Goal: Task Accomplishment & Management: Manage account settings

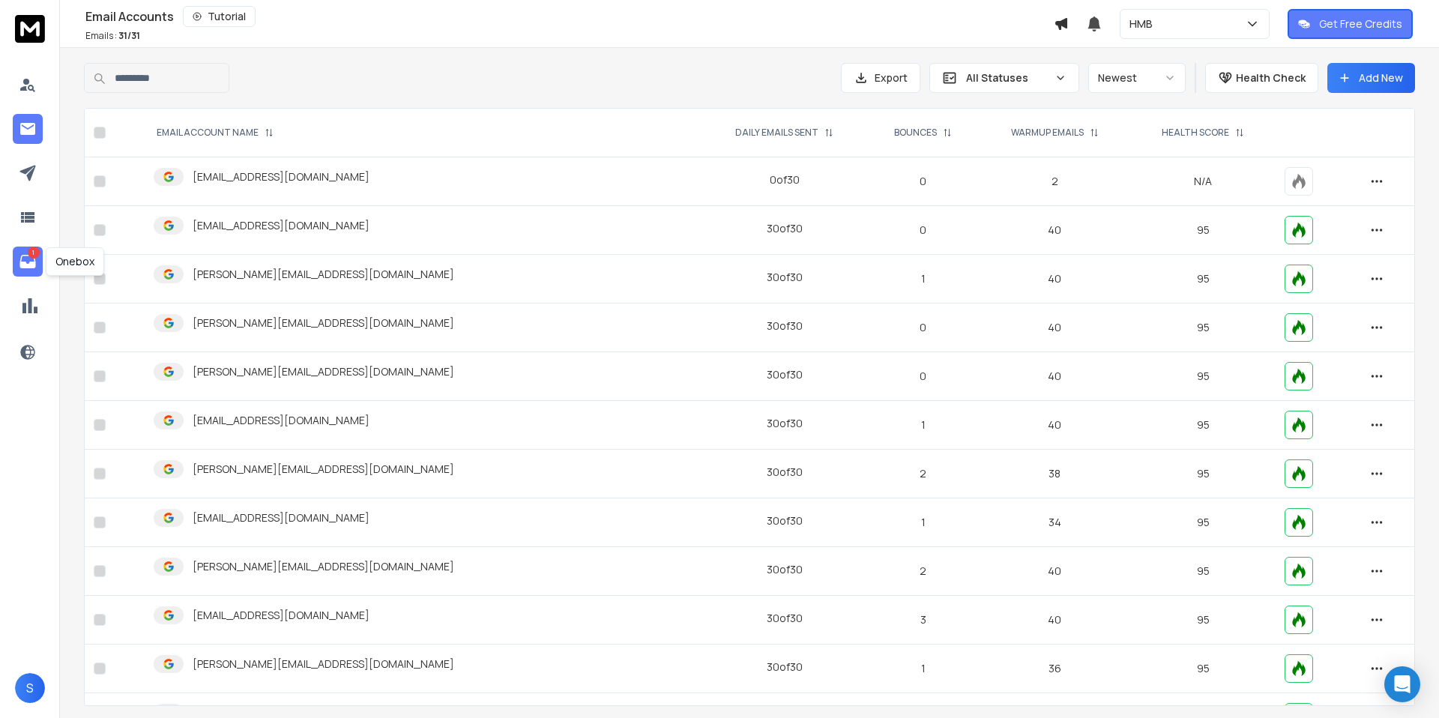
click at [28, 253] on p "1" at bounding box center [34, 253] width 12 height 12
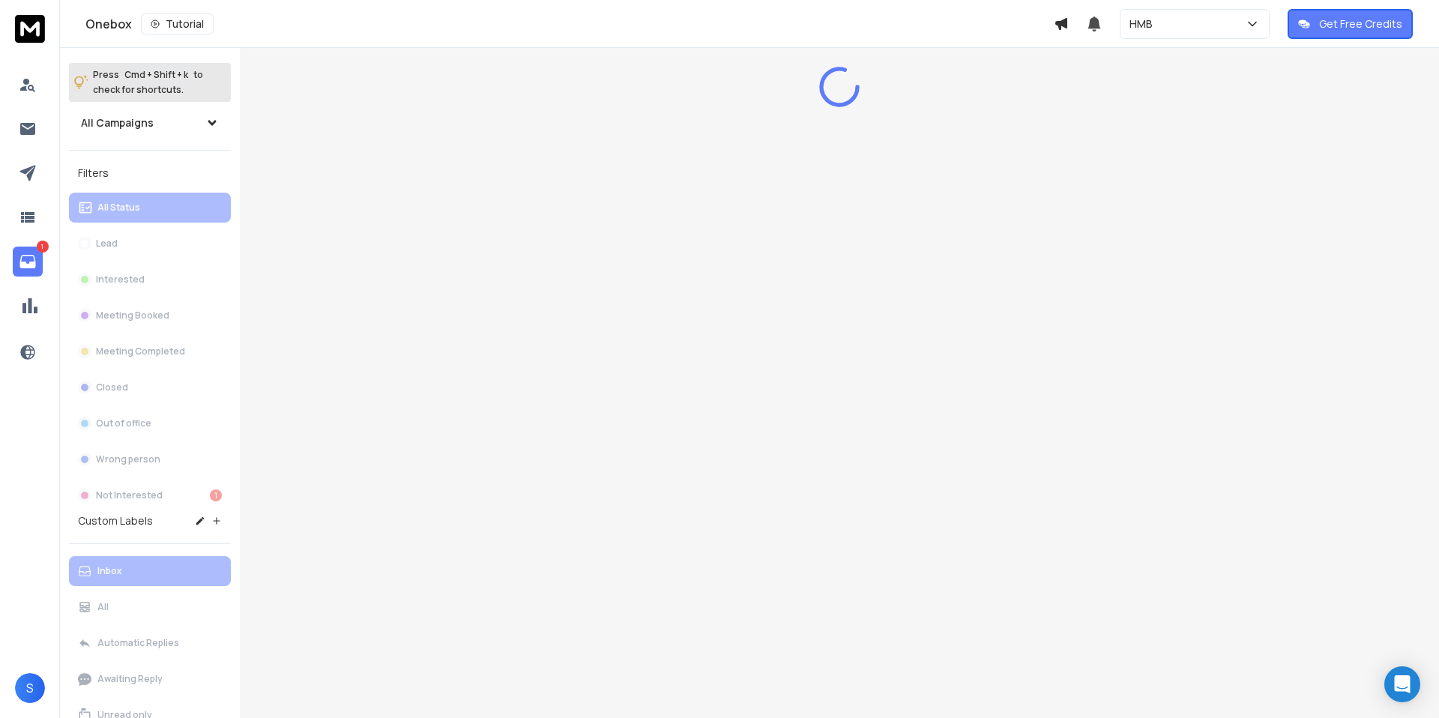
click at [142, 496] on div "All Status Lead Interested Meeting Booked Meeting Completed Closed Out of offic…" at bounding box center [150, 352] width 162 height 318
click at [145, 441] on div "All Status Lead Interested Meeting Booked Meeting Completed Closed Out of offic…" at bounding box center [150, 352] width 162 height 318
click at [139, 291] on div "All Status Lead Interested Meeting Booked Meeting Completed Closed Out of offic…" at bounding box center [150, 352] width 162 height 318
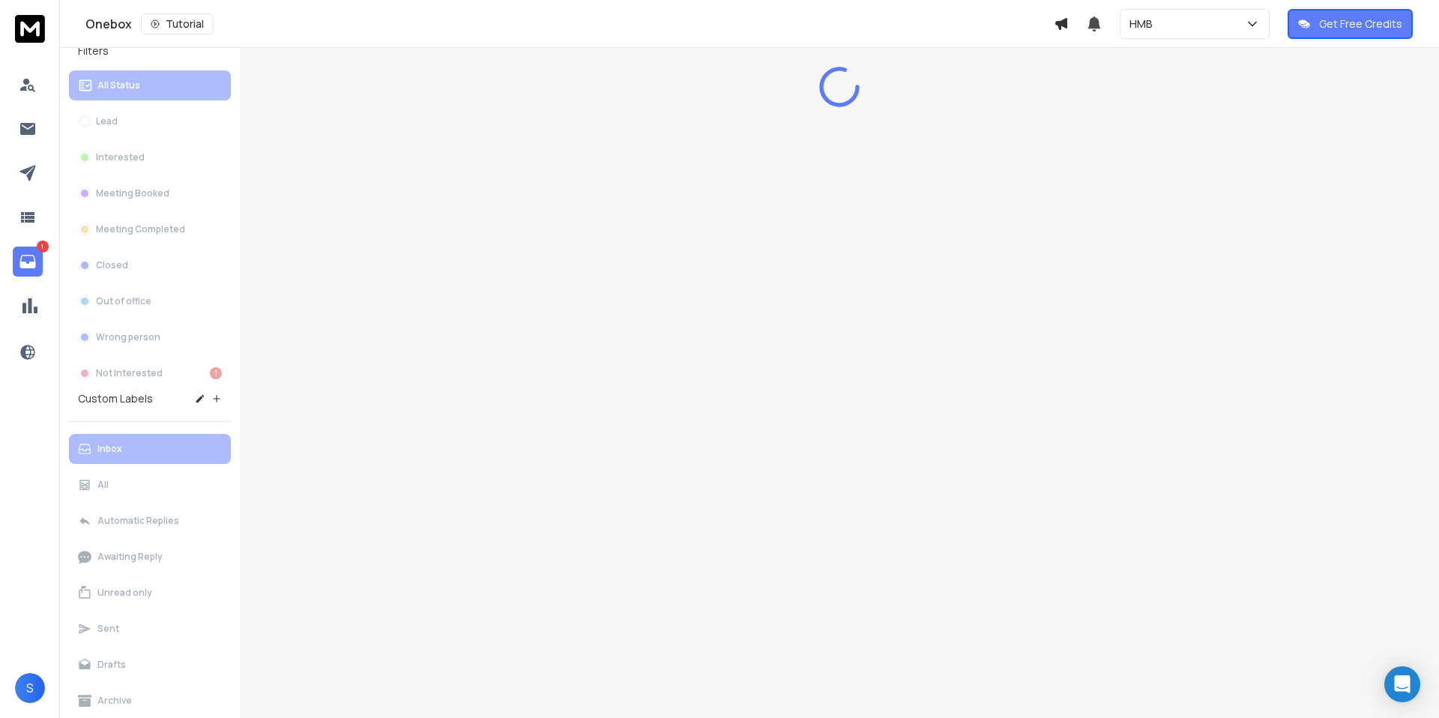
scroll to position [144, 0]
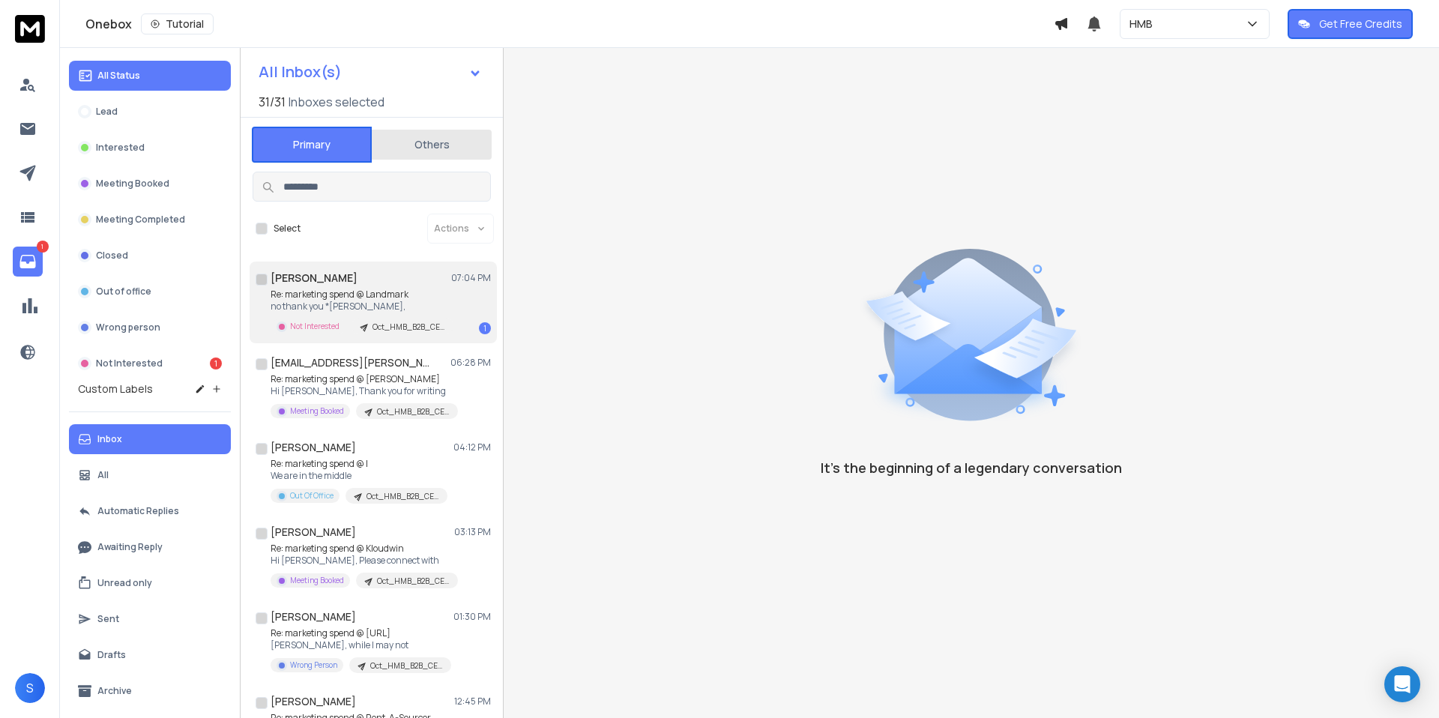
click at [333, 289] on p "Re: marketing spend @ Landmark" at bounding box center [361, 295] width 180 height 12
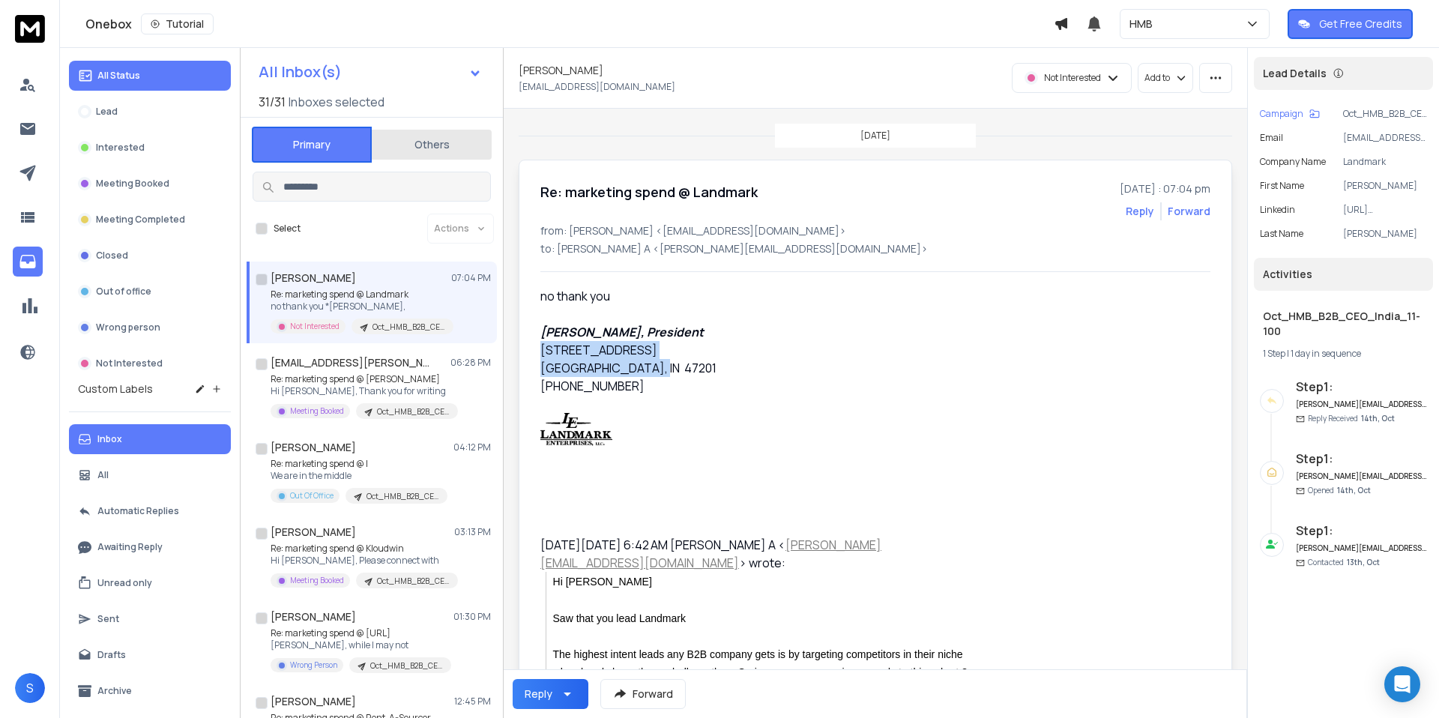
drag, startPoint x: 668, startPoint y: 364, endPoint x: 531, endPoint y: 349, distance: 137.2
click at [531, 349] on div "Re: marketing spend @ Landmark 14 October 2025 : 07:04 pm Reply Forward from: K…" at bounding box center [875, 671] width 713 height 1022
copy div "4840 Progress Drive Columbus, IN 47201"
click at [585, 330] on icon "Kristin Whittington, President" at bounding box center [621, 332] width 163 height 16
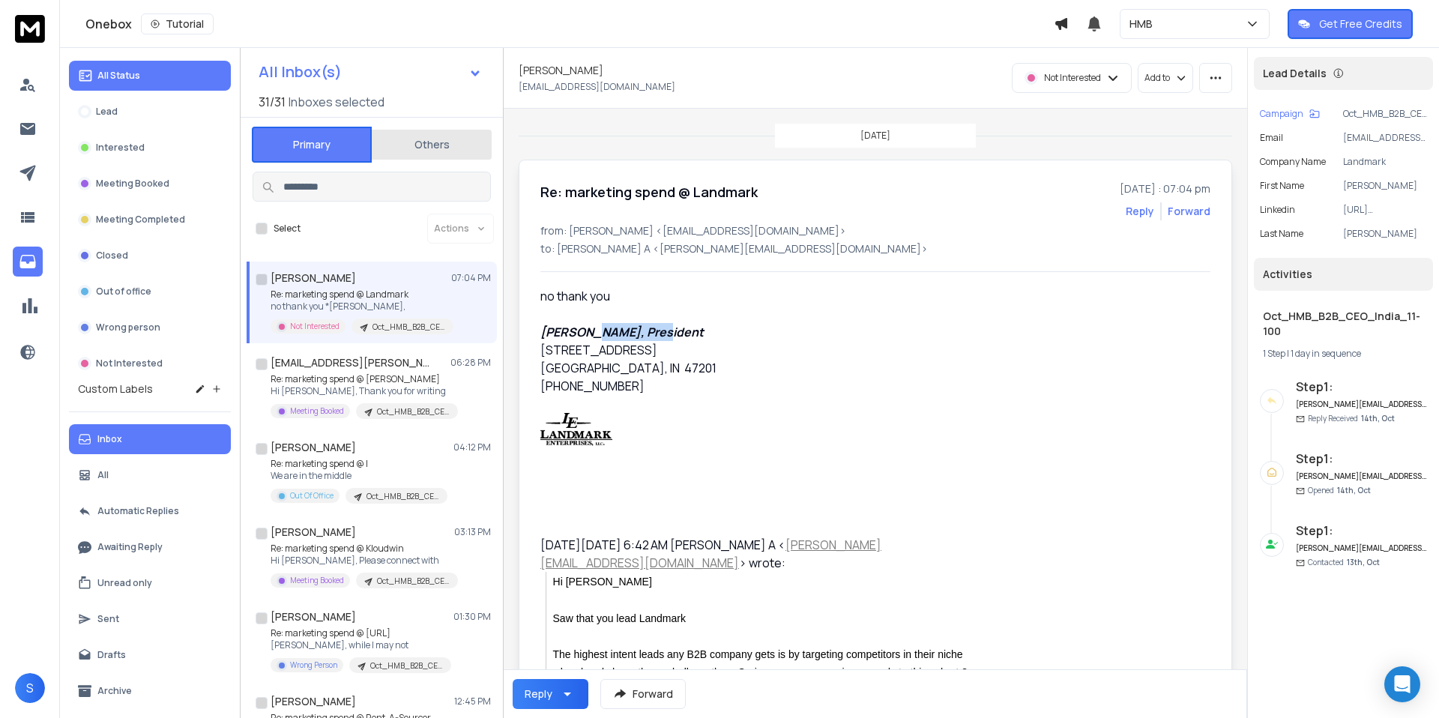
click at [585, 330] on icon "Kristin Whittington, President" at bounding box center [621, 332] width 163 height 16
copy icon "Kristin Whittington, President"
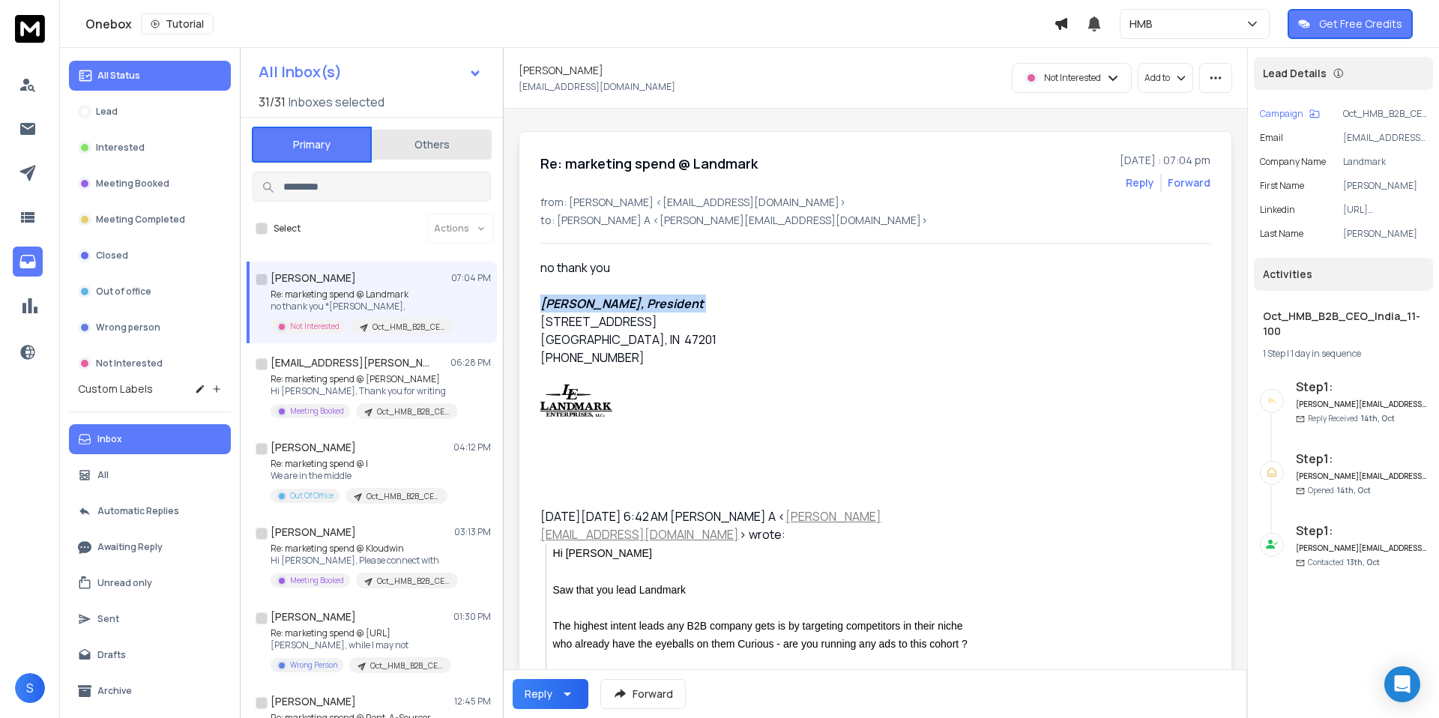
scroll to position [32, 0]
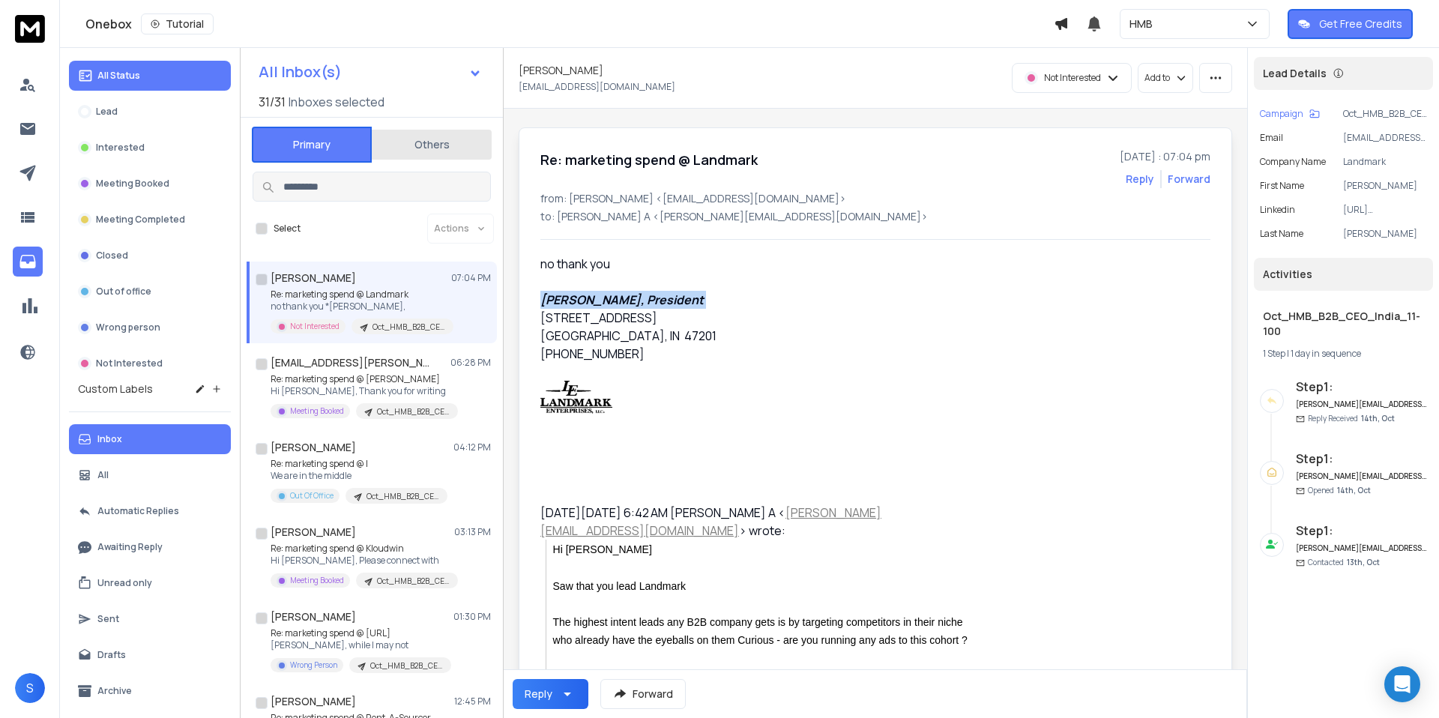
copy icon "Kristin Whittington, President"
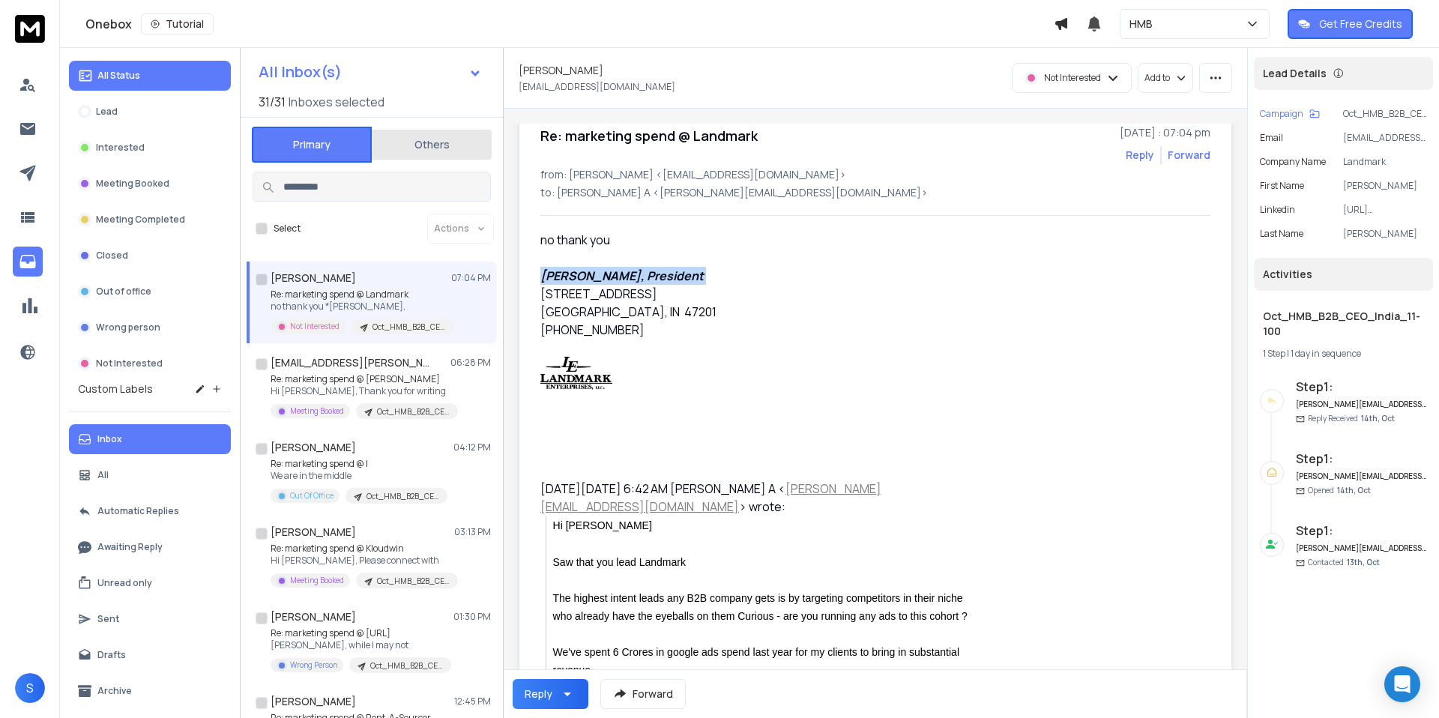
scroll to position [39, 0]
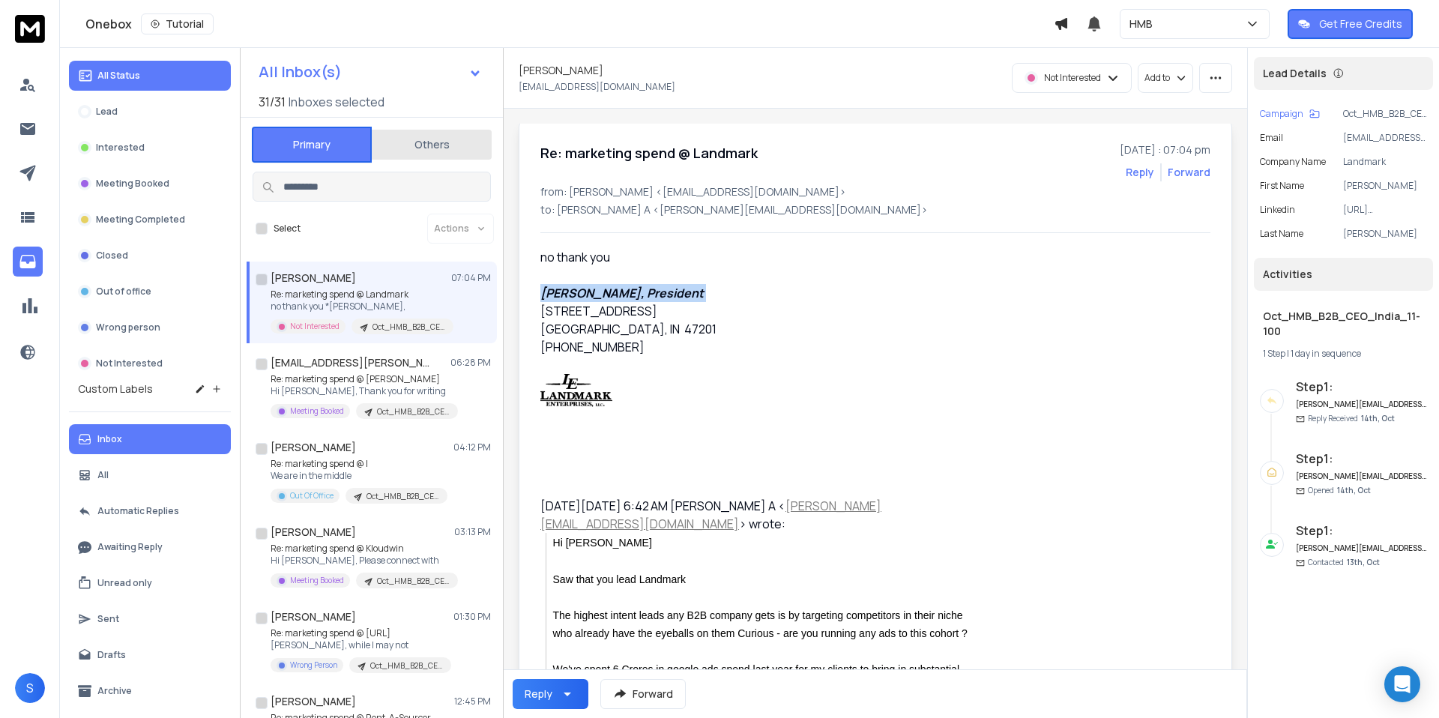
copy icon "Kristin Whittington, President"
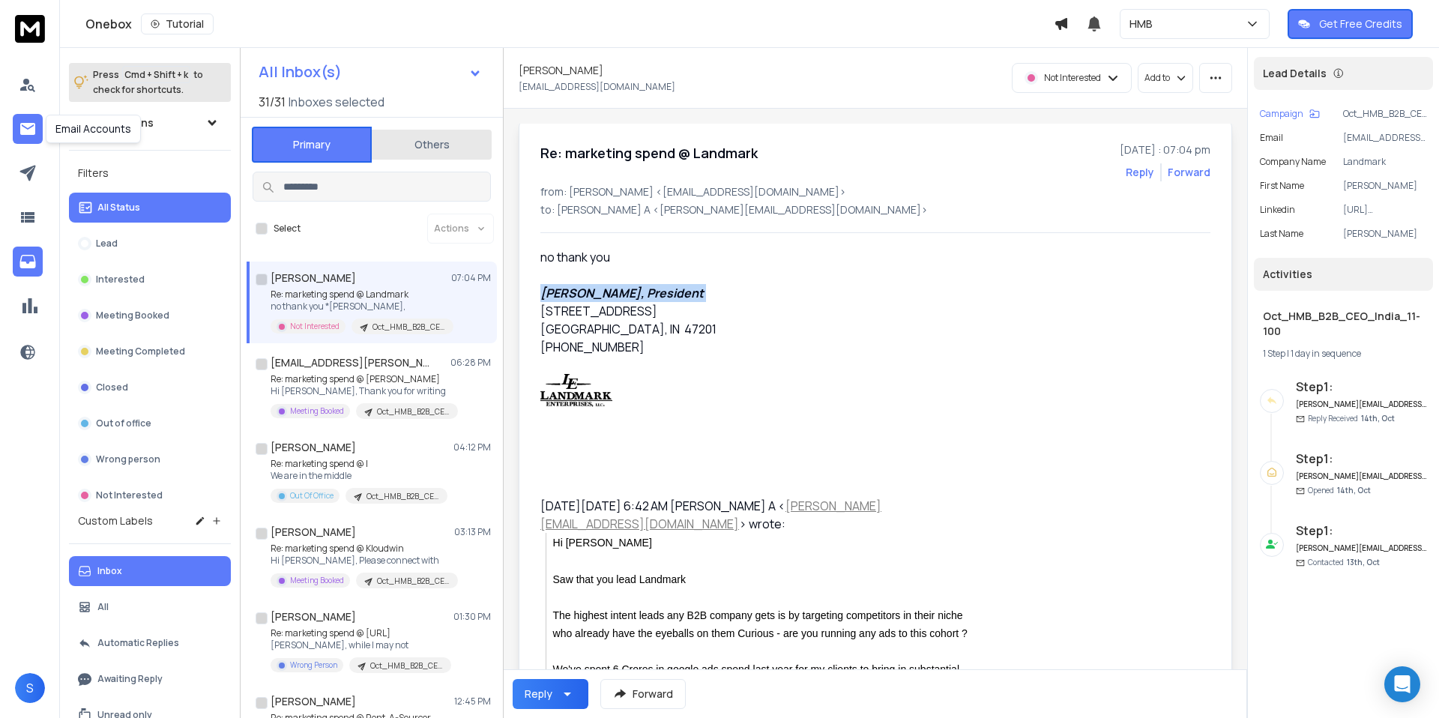
click at [19, 126] on icon at bounding box center [28, 129] width 18 height 18
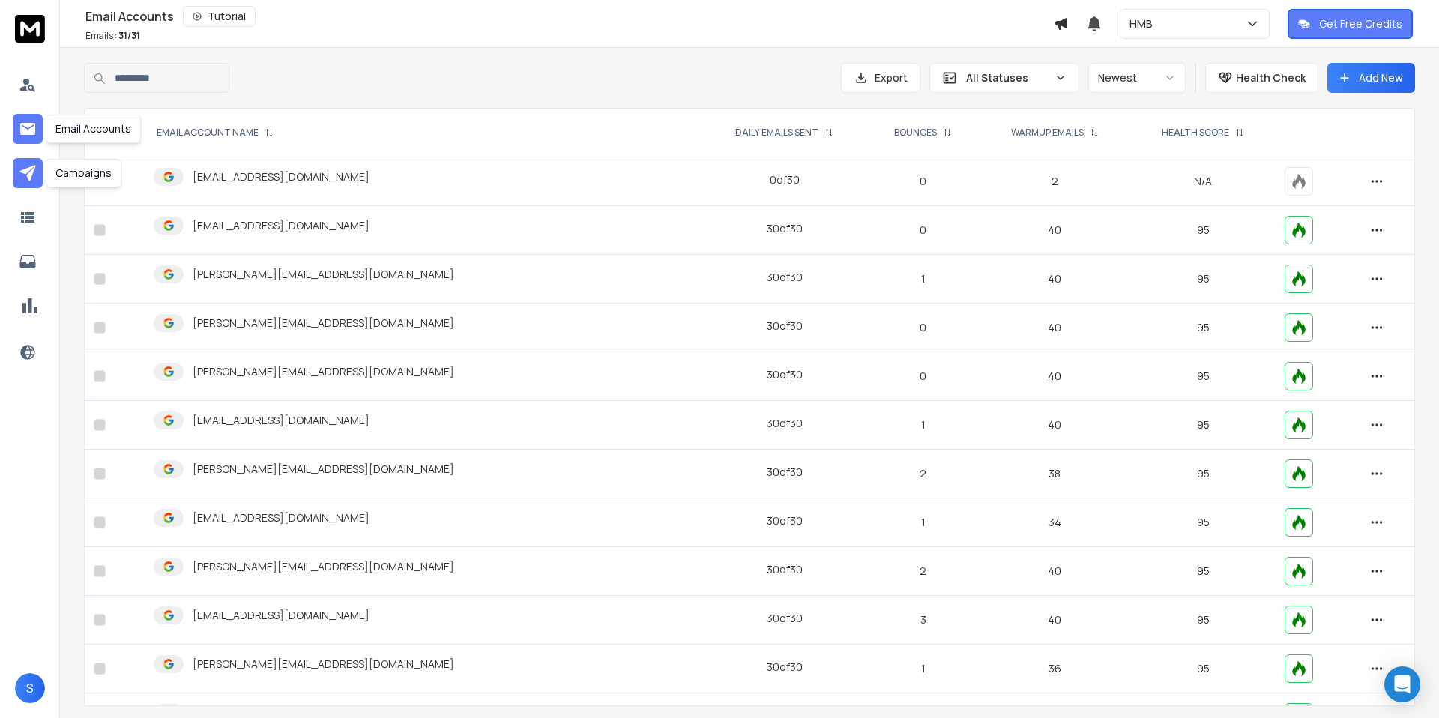
click at [22, 173] on icon at bounding box center [28, 173] width 18 height 18
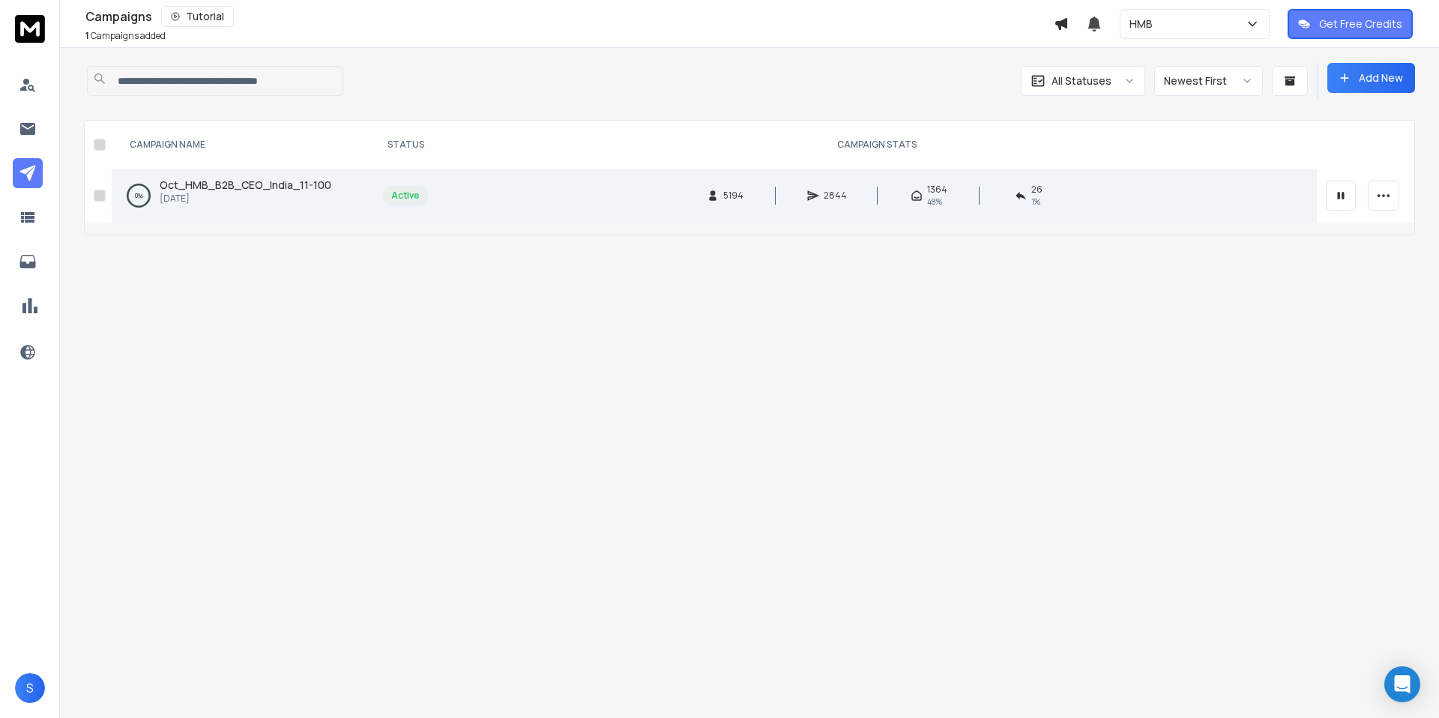
click at [488, 195] on div "5194 2844 1364 48 % 26 1 %" at bounding box center [877, 196] width 862 height 24
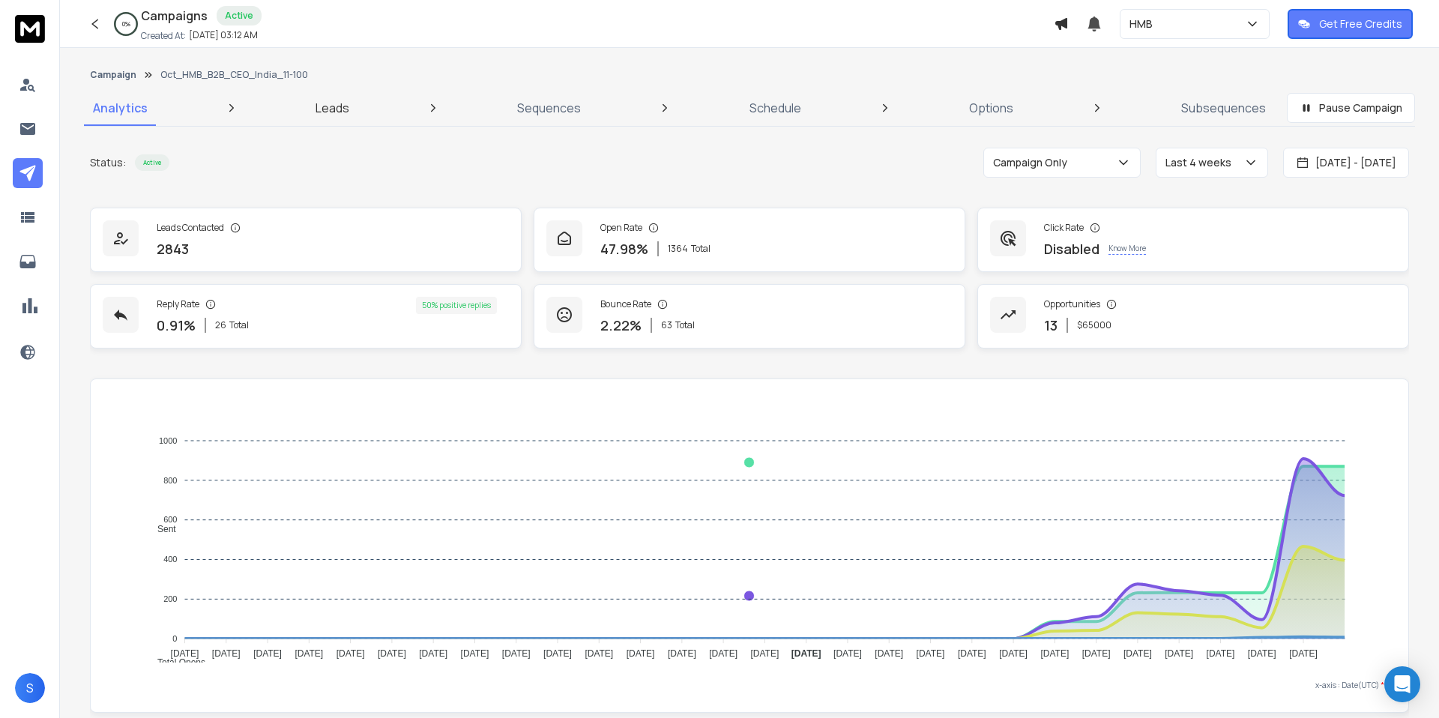
click at [335, 107] on p "Leads" at bounding box center [332, 108] width 34 height 18
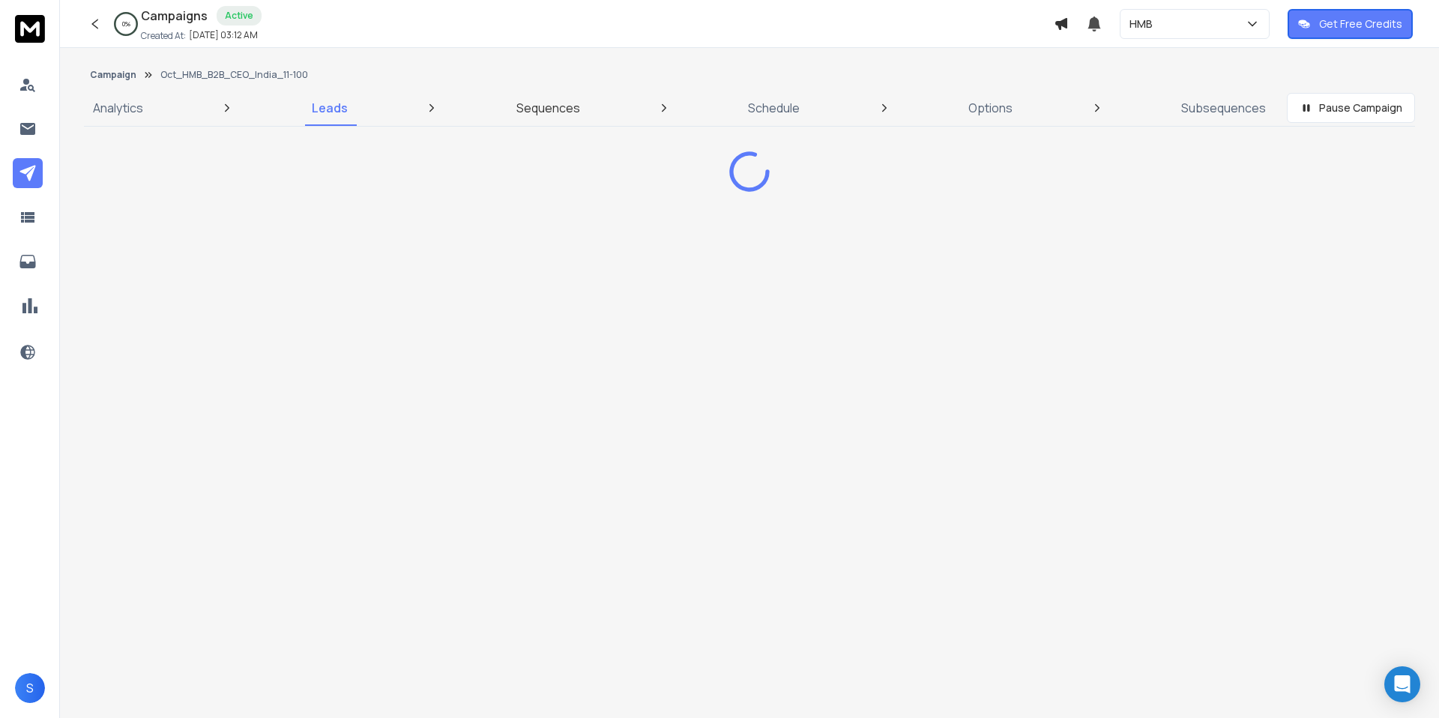
click at [559, 96] on link "Sequences" at bounding box center [548, 108] width 82 height 36
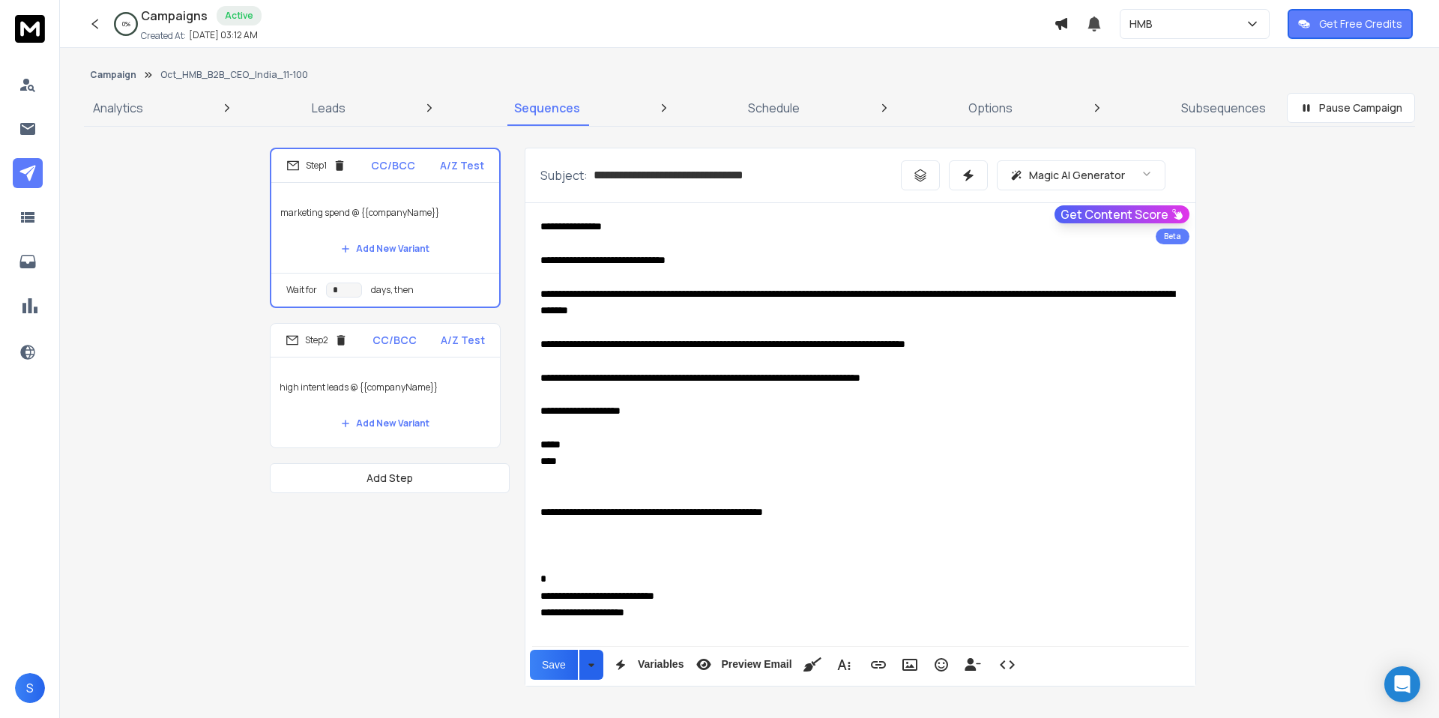
click at [664, 378] on span "**********" at bounding box center [700, 377] width 320 height 10
click at [791, 107] on p "Schedule" at bounding box center [774, 108] width 52 height 18
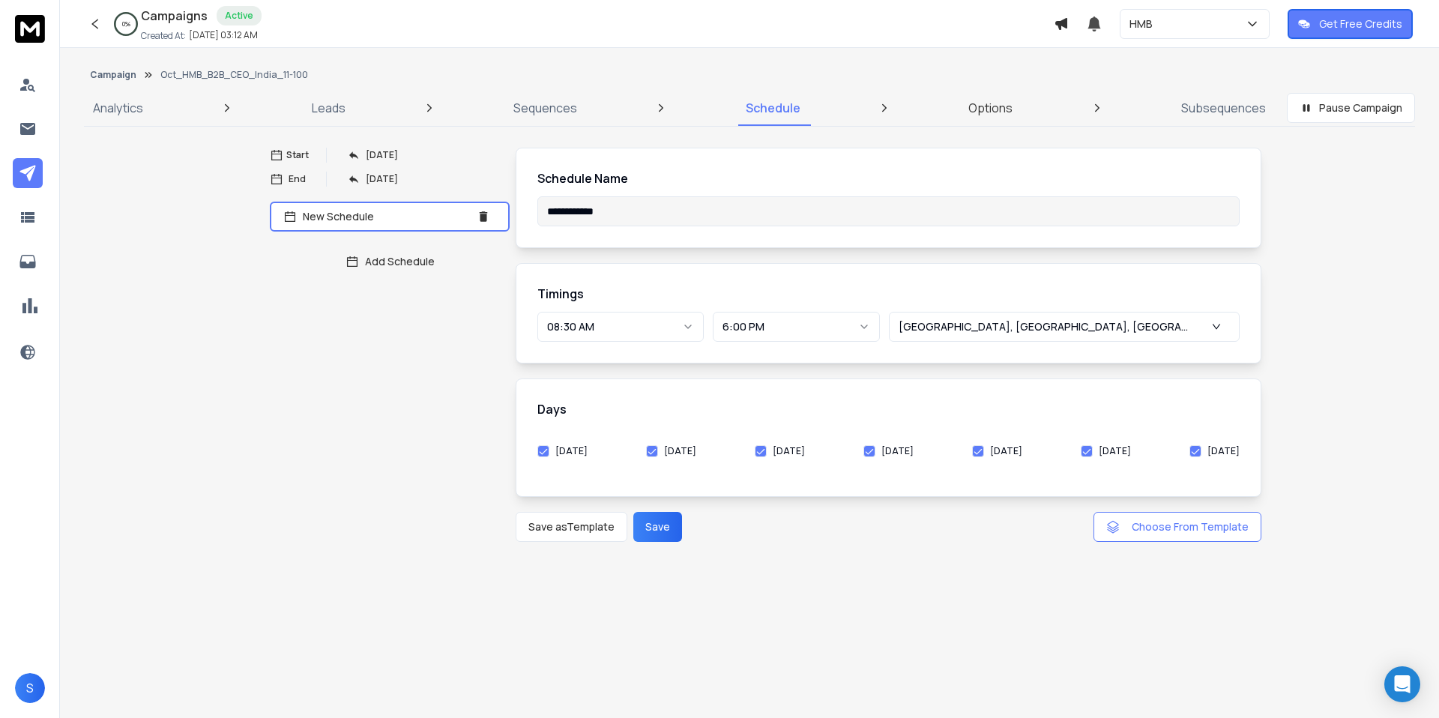
click at [991, 121] on link "Options" at bounding box center [990, 108] width 62 height 36
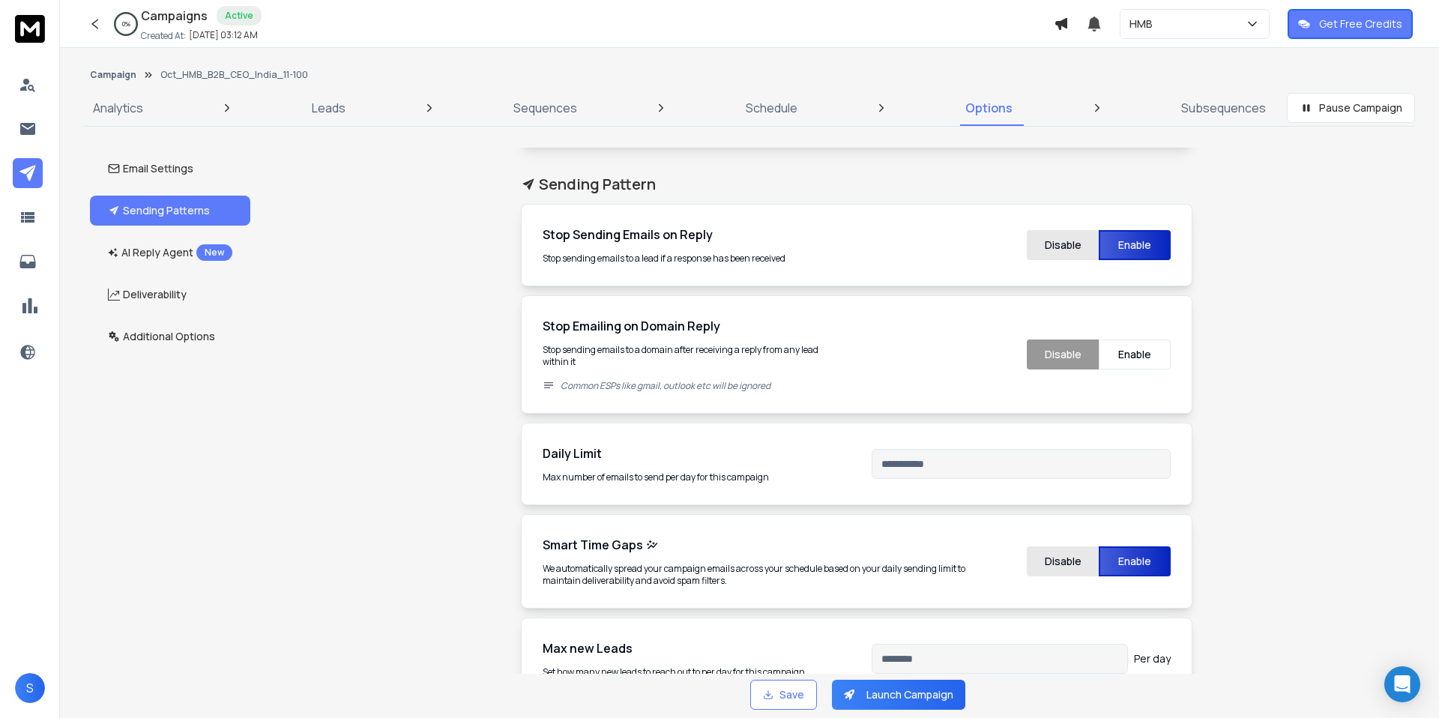
scroll to position [461, 0]
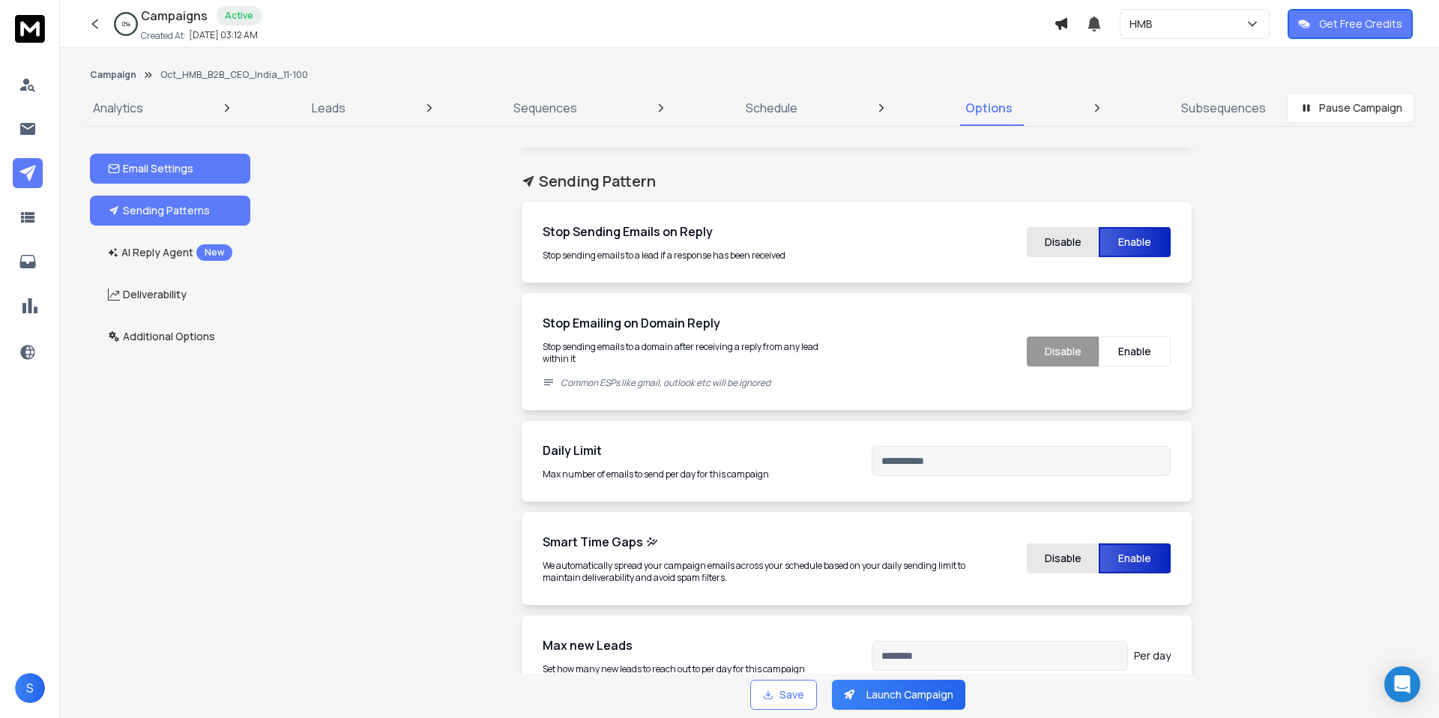
click at [152, 172] on p "Email Settings" at bounding box center [150, 168] width 85 height 15
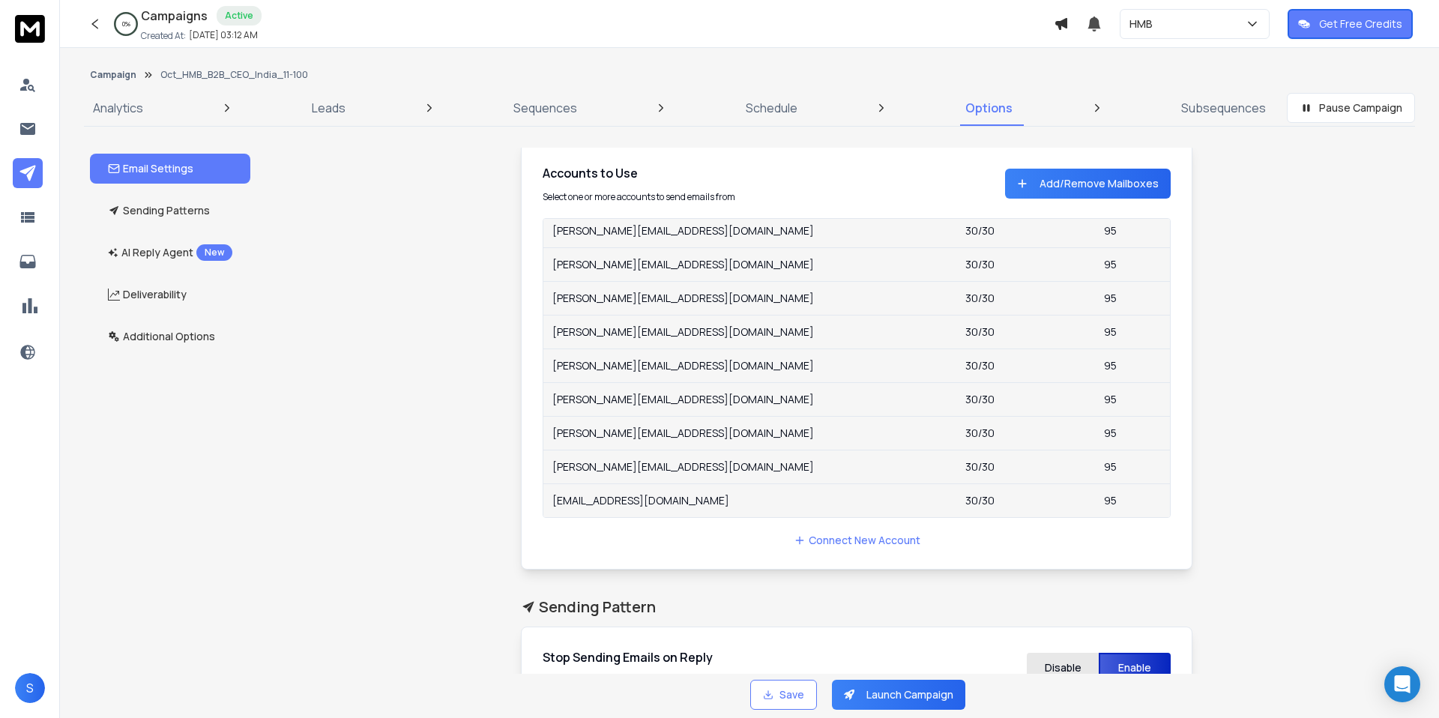
scroll to position [0, 0]
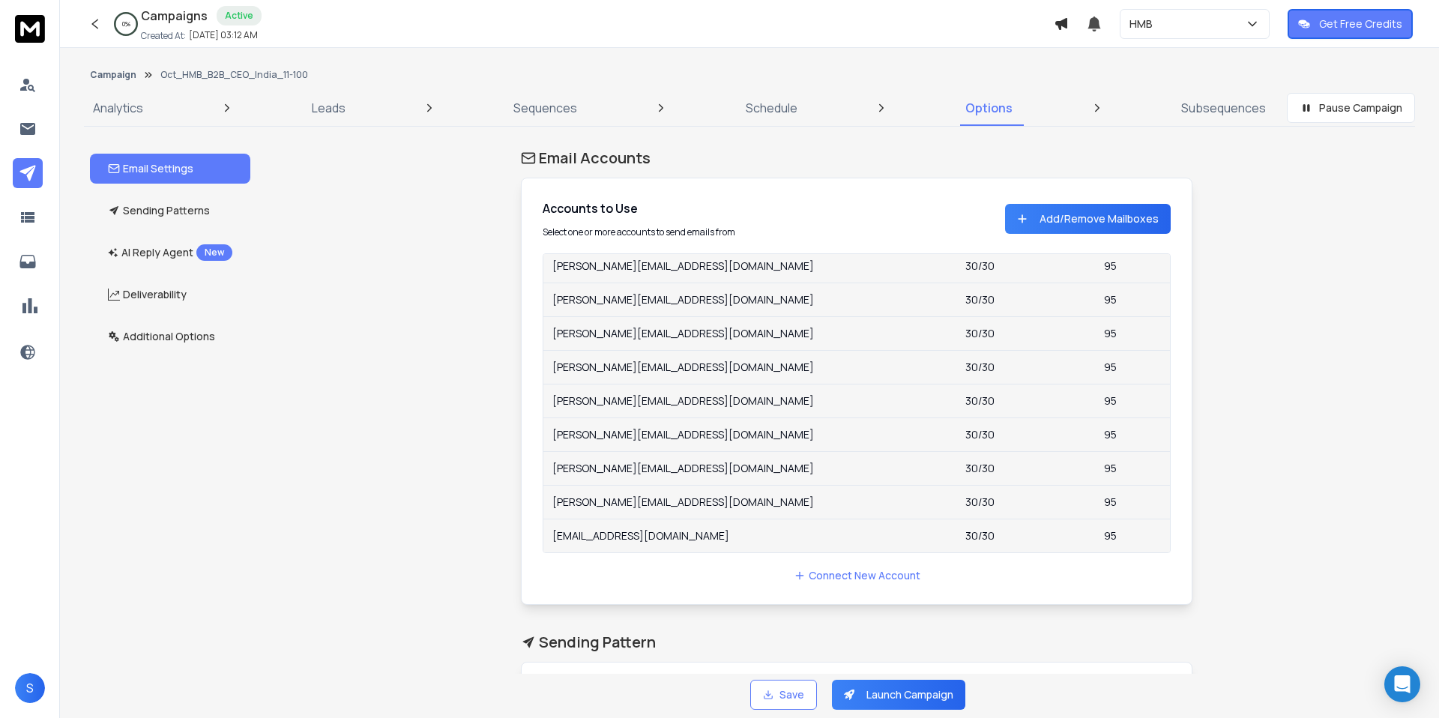
click at [209, 75] on p "Oct_HMB_B2B_CEO_India_11-100" at bounding box center [234, 75] width 148 height 12
click at [110, 73] on button "Campaign" at bounding box center [113, 75] width 46 height 12
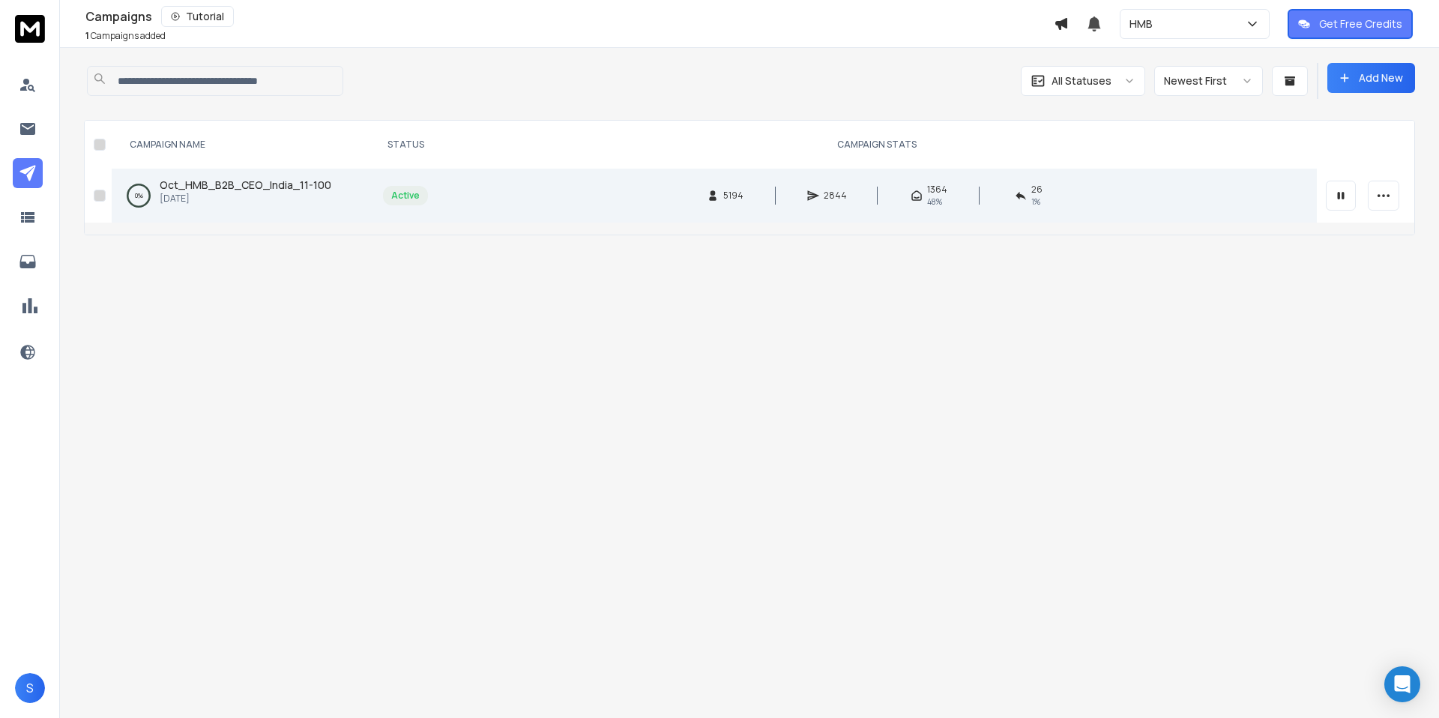
click at [263, 189] on span "Oct_HMB_B2B_CEO_India_11-100" at bounding box center [246, 185] width 172 height 14
